Goal: Navigation & Orientation: Understand site structure

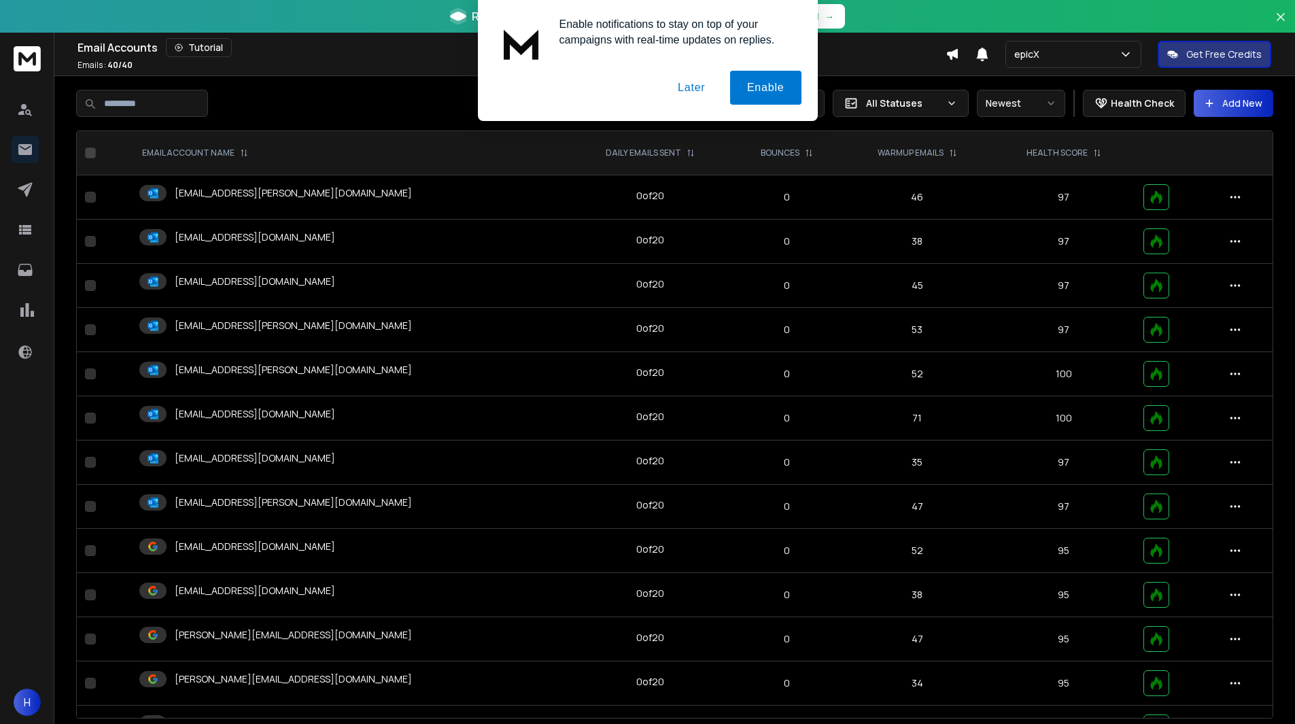
click at [692, 79] on button "Later" at bounding box center [691, 88] width 61 height 34
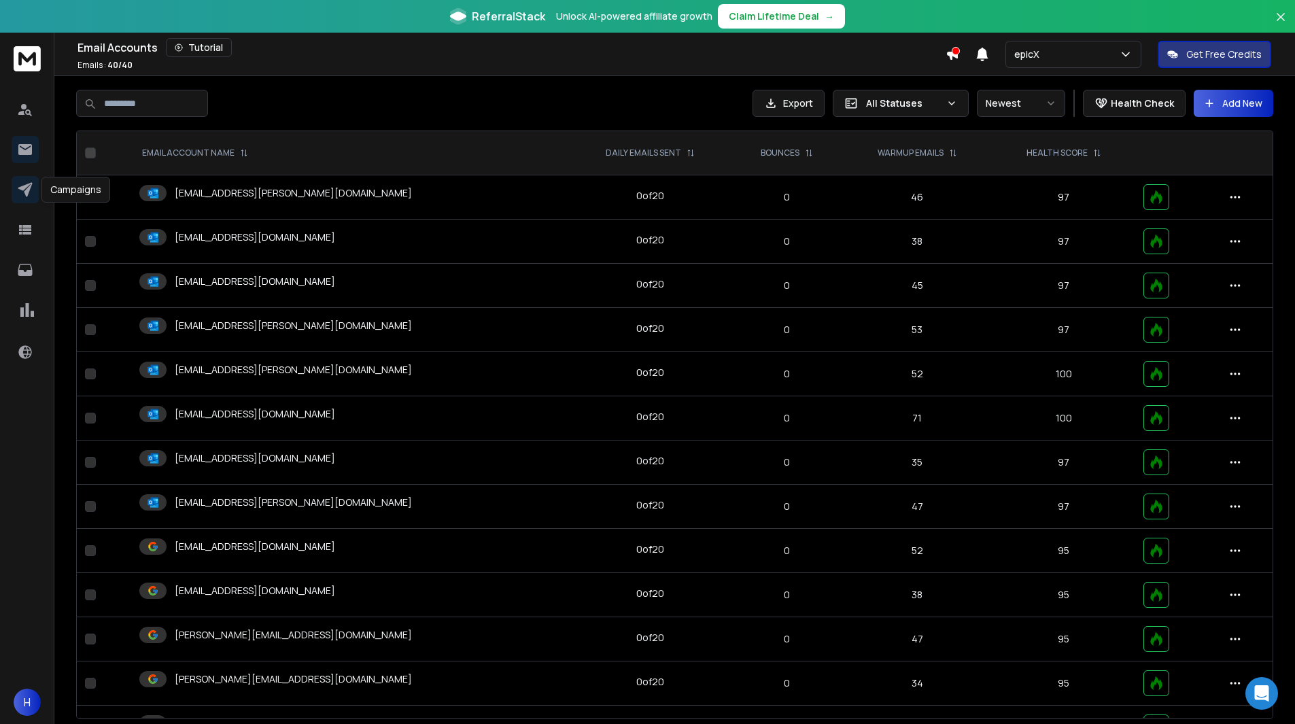
click at [21, 192] on icon at bounding box center [25, 190] width 16 height 16
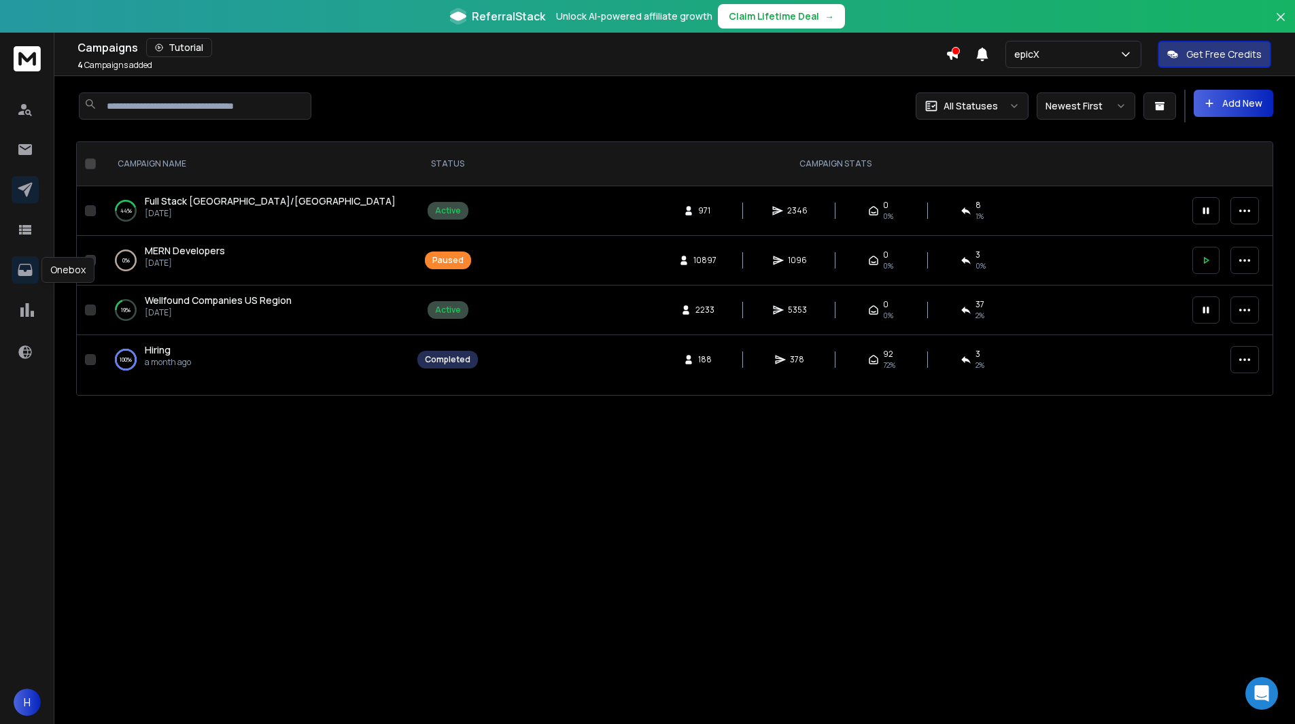
click at [18, 263] on icon at bounding box center [25, 270] width 16 height 16
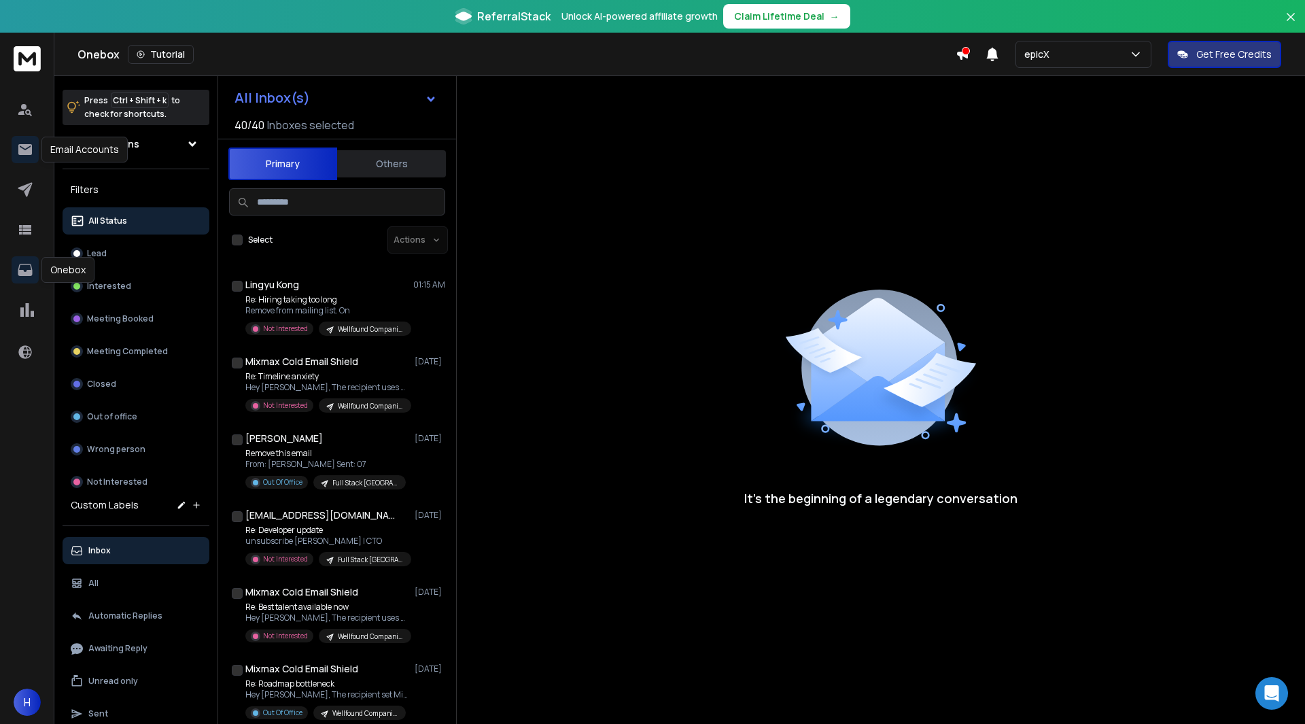
click at [35, 156] on link at bounding box center [25, 149] width 27 height 27
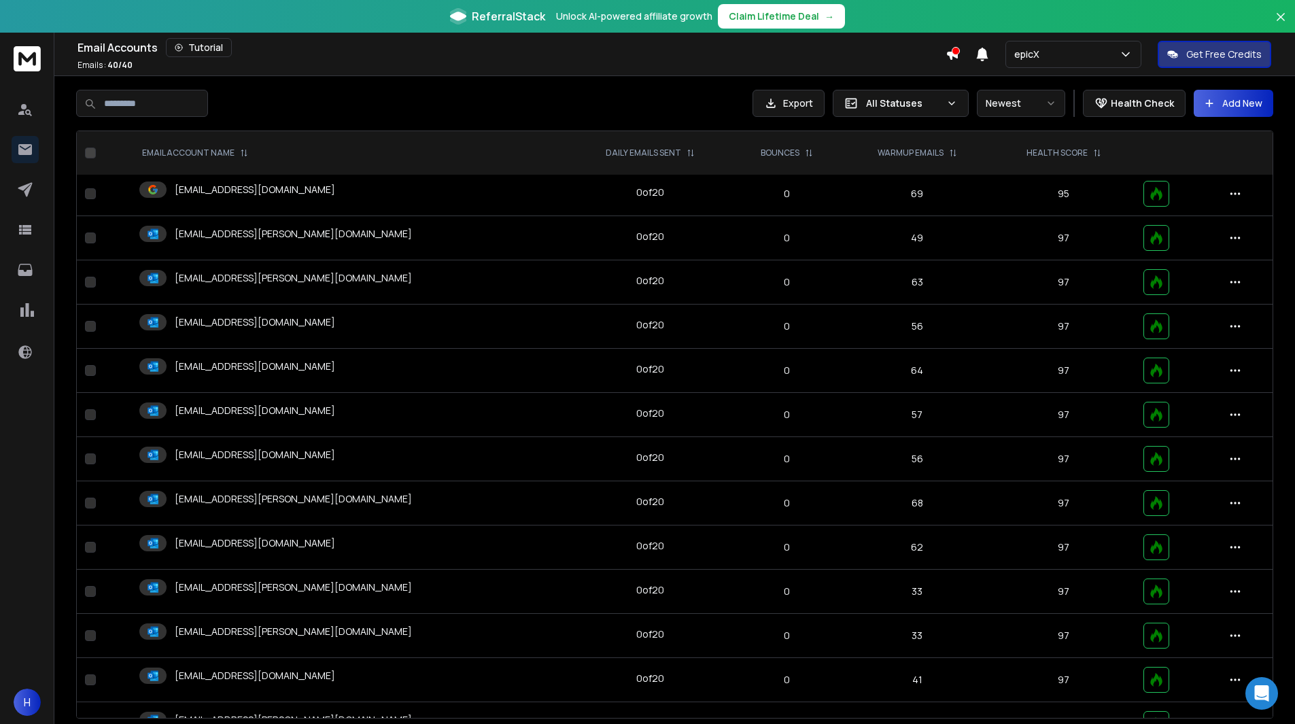
scroll to position [1235, 0]
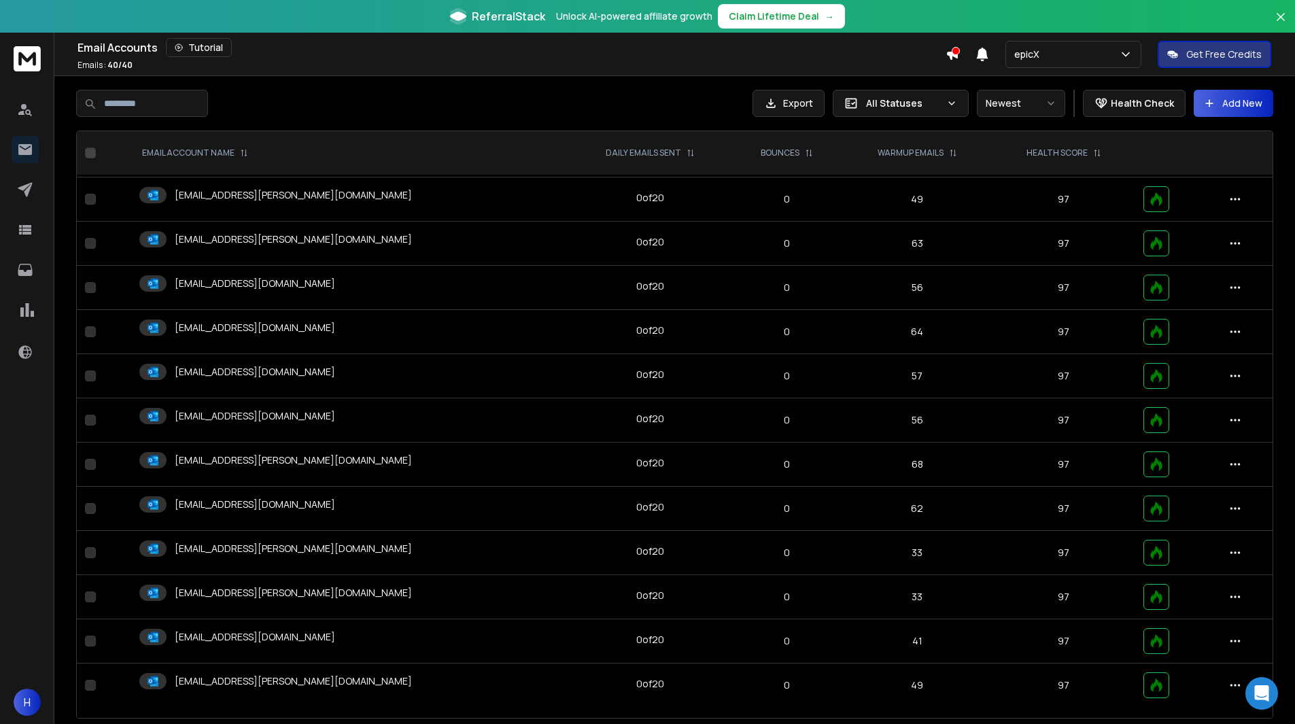
click at [1284, 21] on icon "Close banner" at bounding box center [1281, 17] width 12 height 12
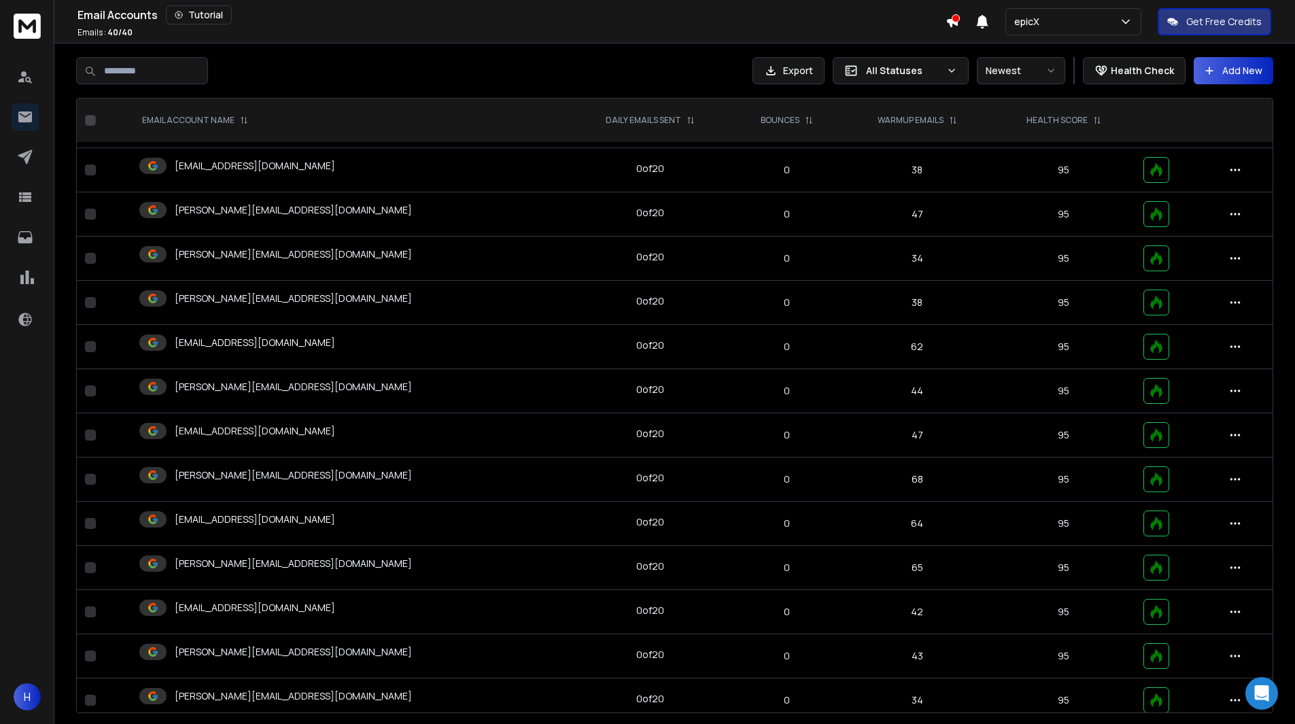
scroll to position [0, 0]
